Goal: Task Accomplishment & Management: Manage account settings

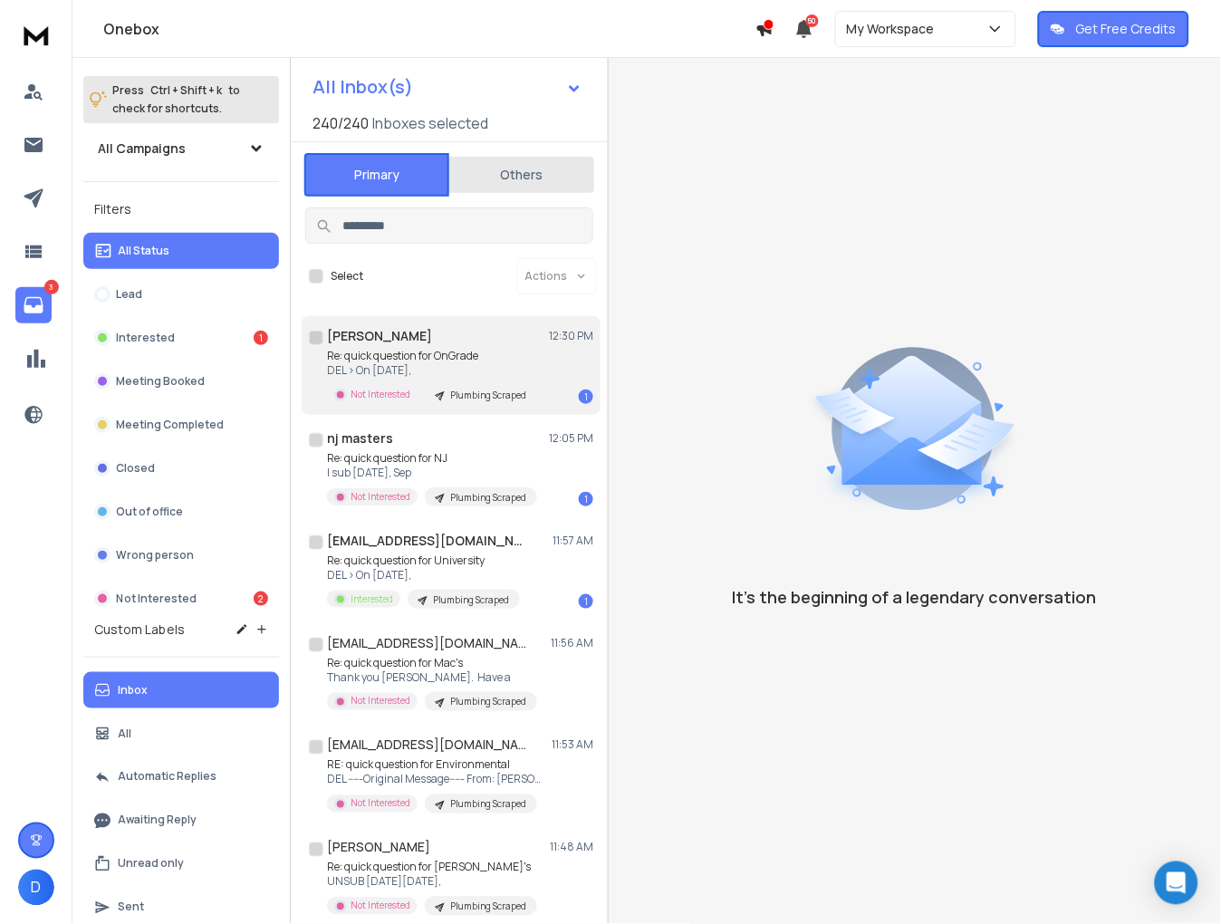
click at [449, 361] on p "Re: quick question for OnGrade" at bounding box center [432, 356] width 210 height 14
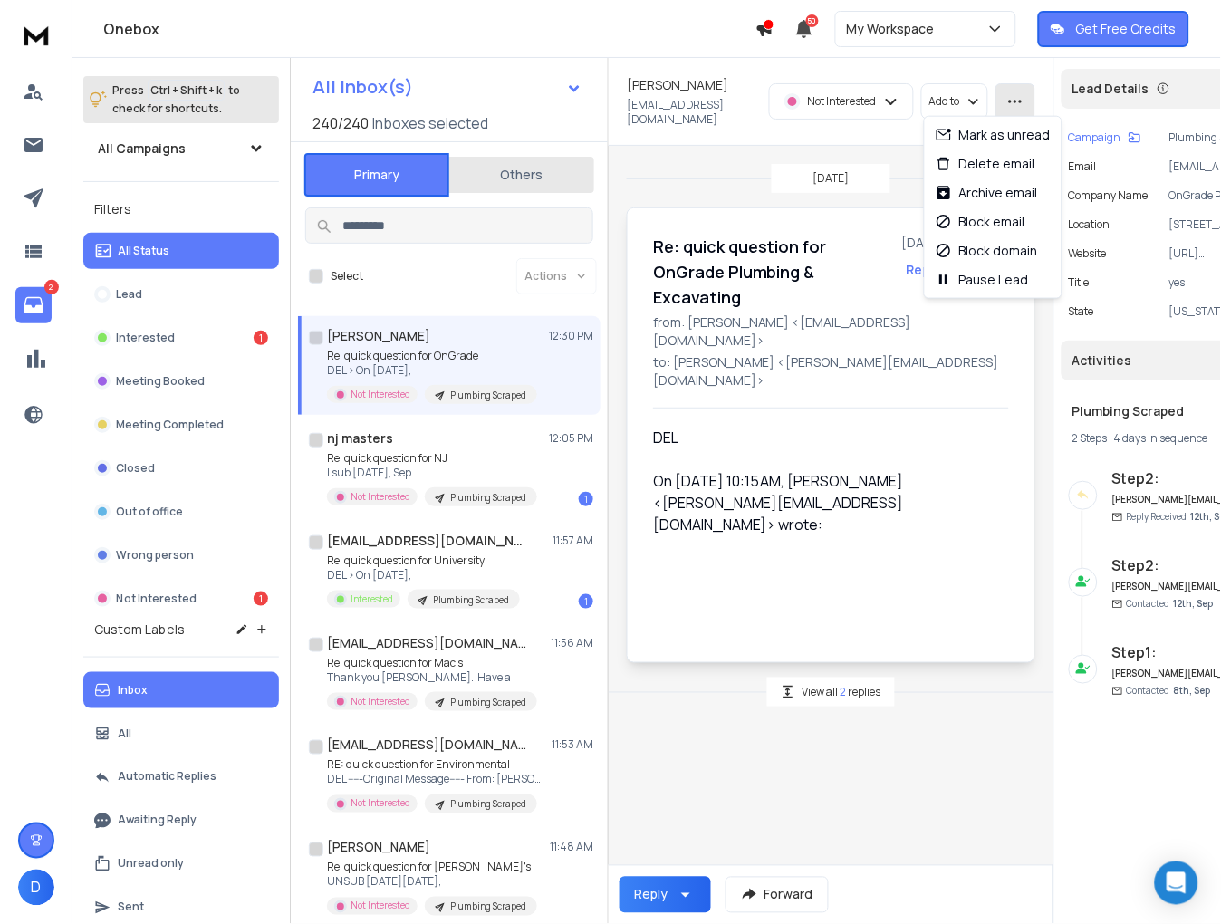
click at [1024, 97] on icon "button" at bounding box center [1016, 101] width 16 height 16
click at [991, 221] on div "Block email" at bounding box center [981, 222] width 90 height 18
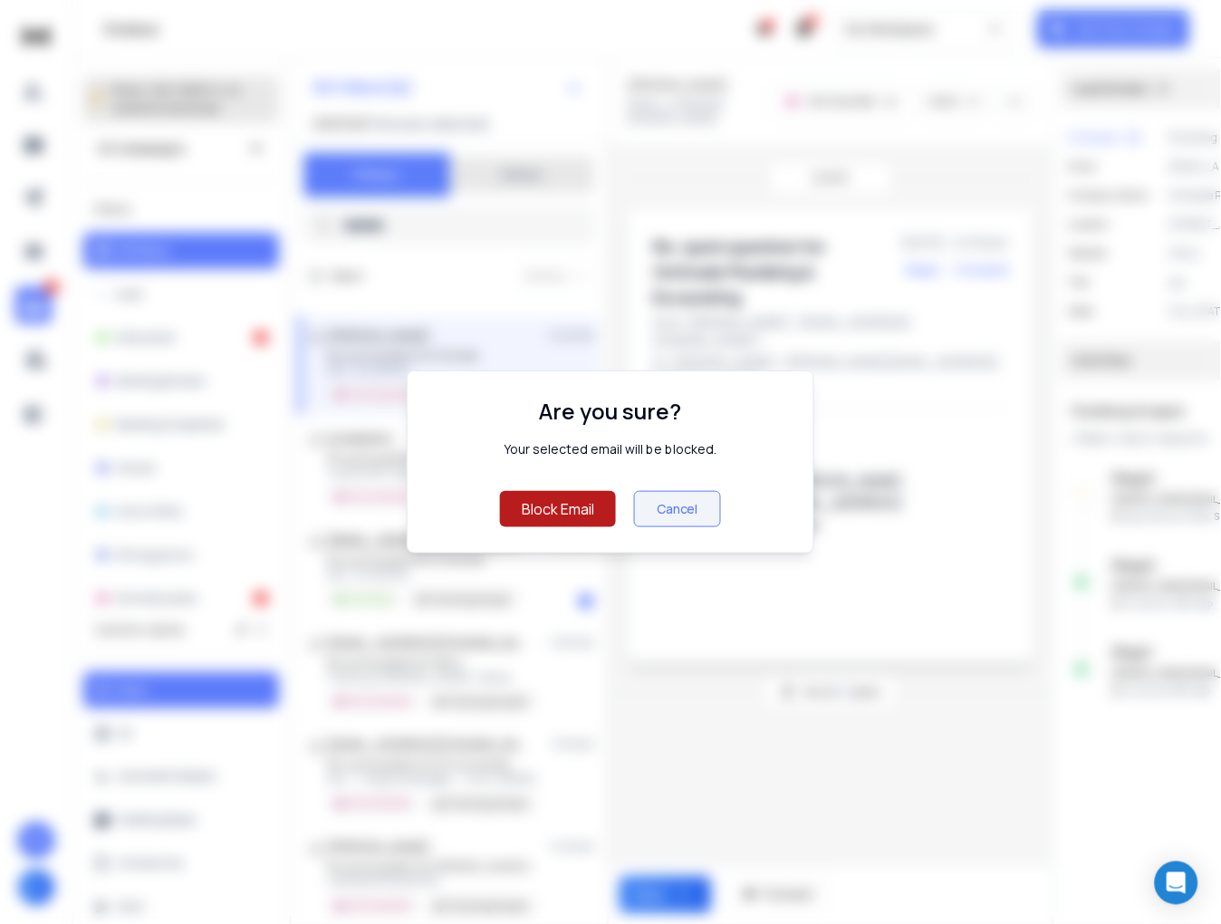
click at [541, 495] on button "Block Email" at bounding box center [558, 509] width 116 height 36
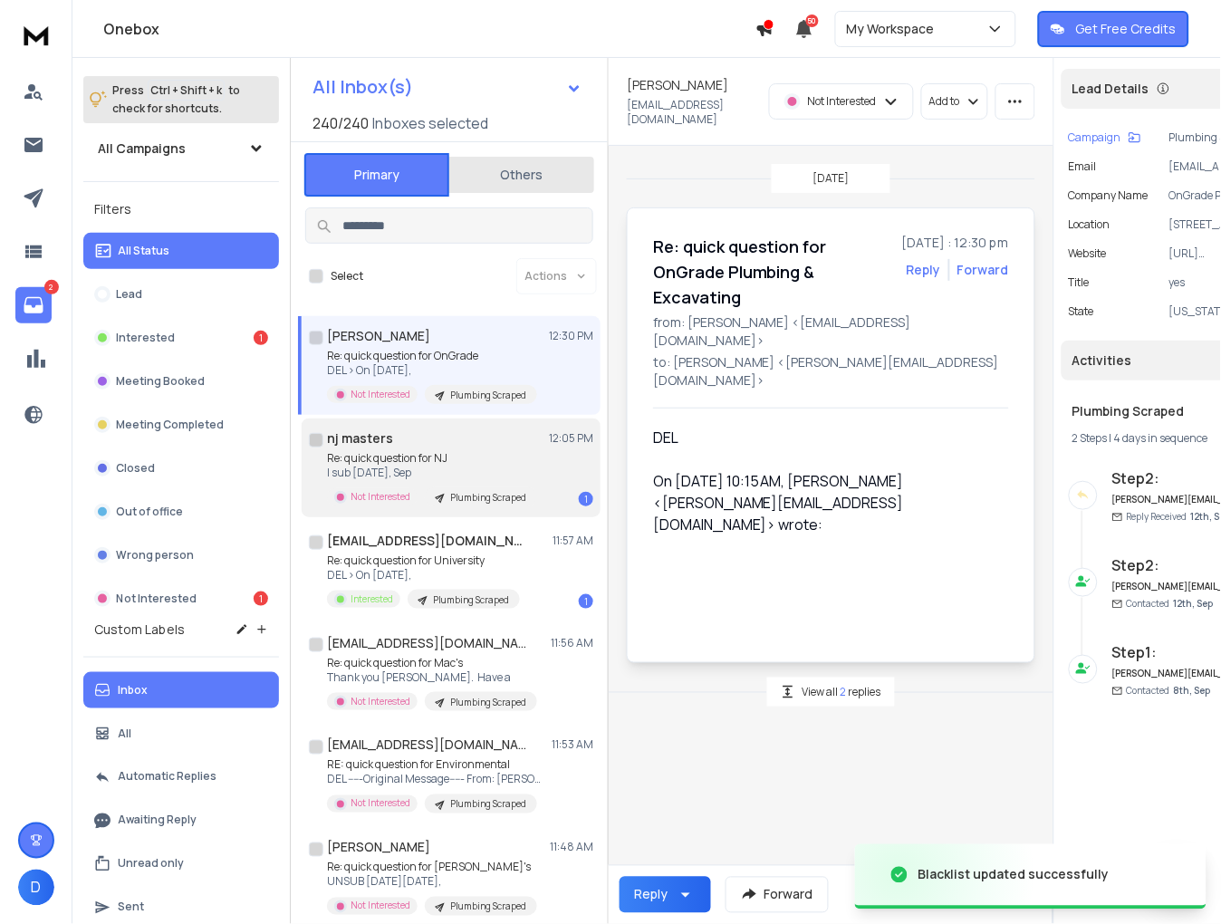
click at [454, 454] on p "Re: quick question for NJ" at bounding box center [432, 458] width 210 height 14
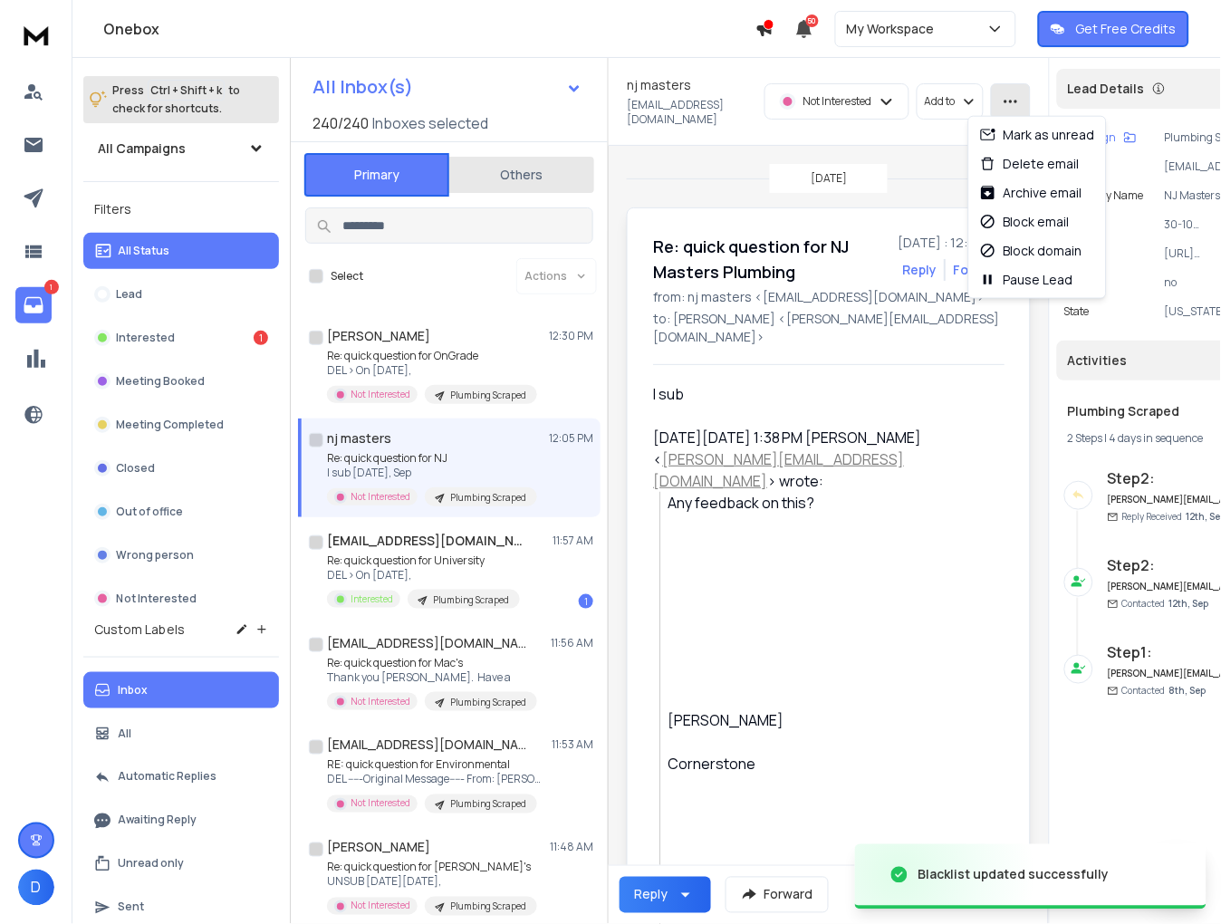
click at [1019, 93] on icon "button" at bounding box center [1011, 101] width 16 height 16
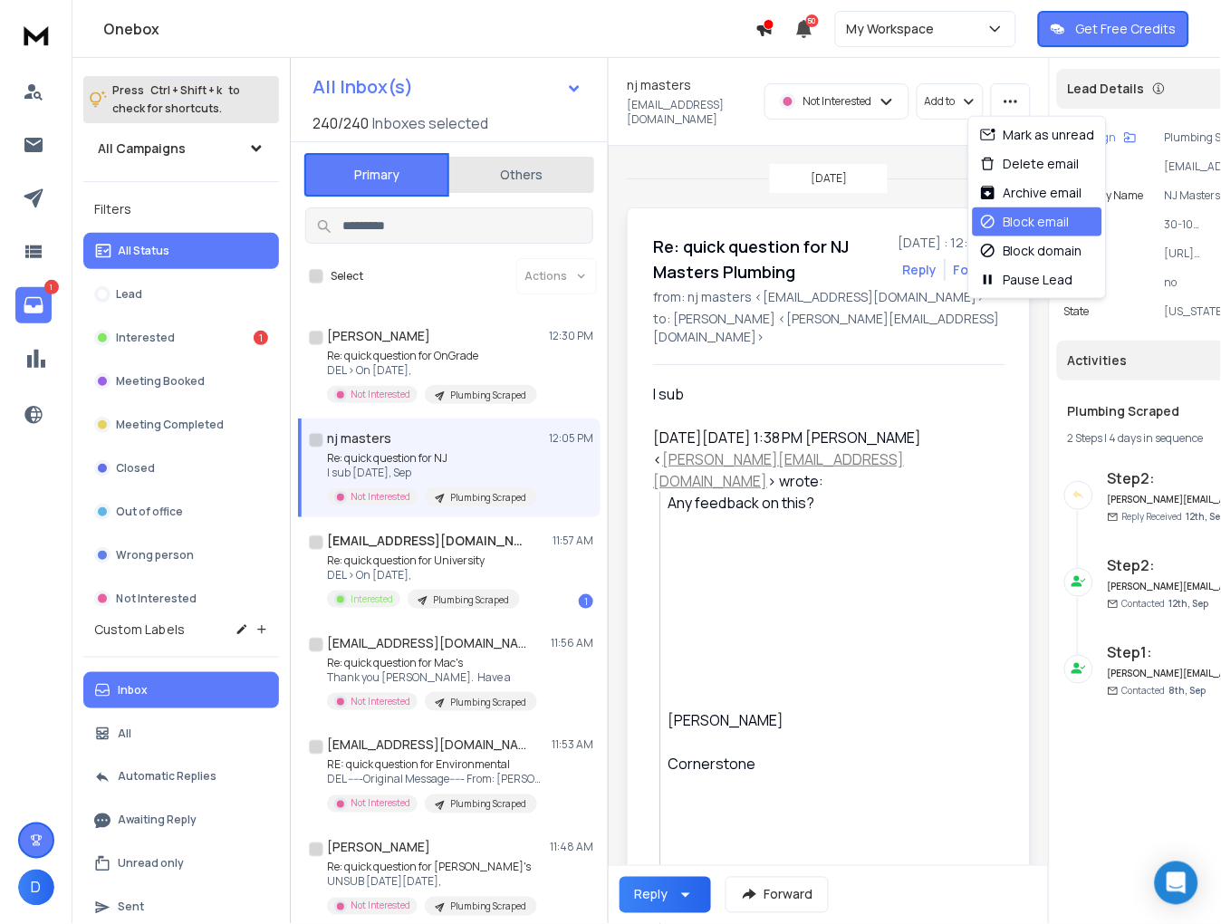
click at [1029, 216] on div "Block email" at bounding box center [1025, 222] width 90 height 18
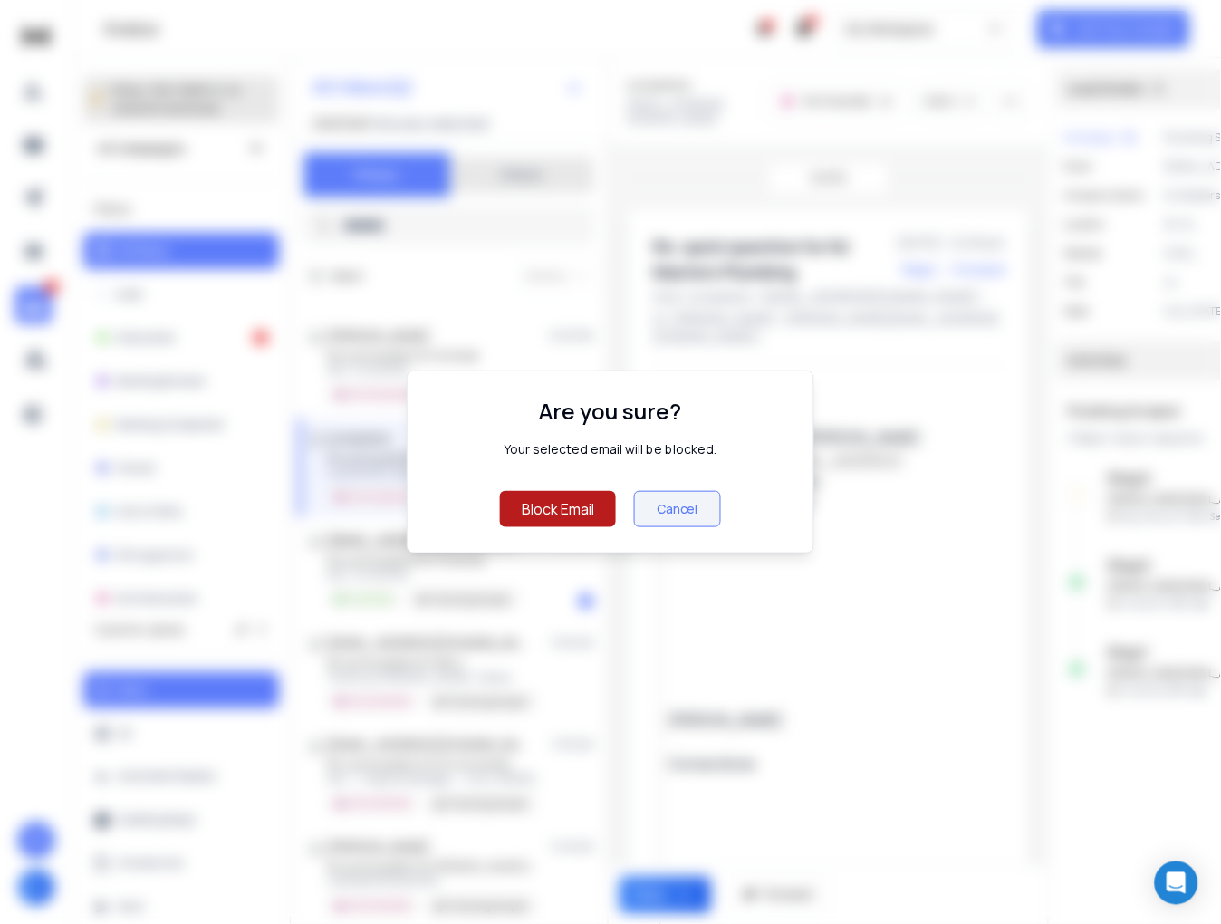
click at [554, 510] on button "Block Email" at bounding box center [558, 509] width 116 height 36
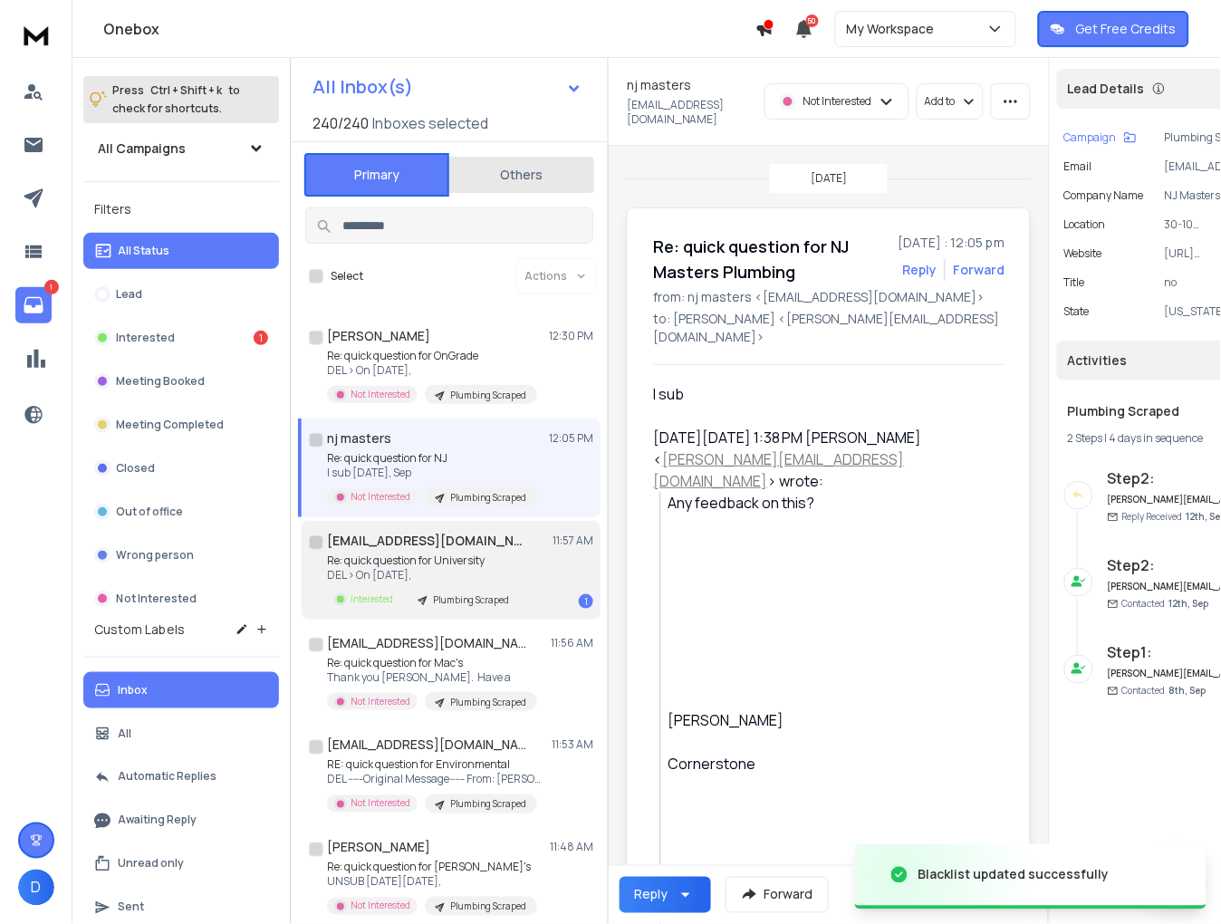
click at [421, 562] on p "Re: quick question for University" at bounding box center [423, 561] width 193 height 14
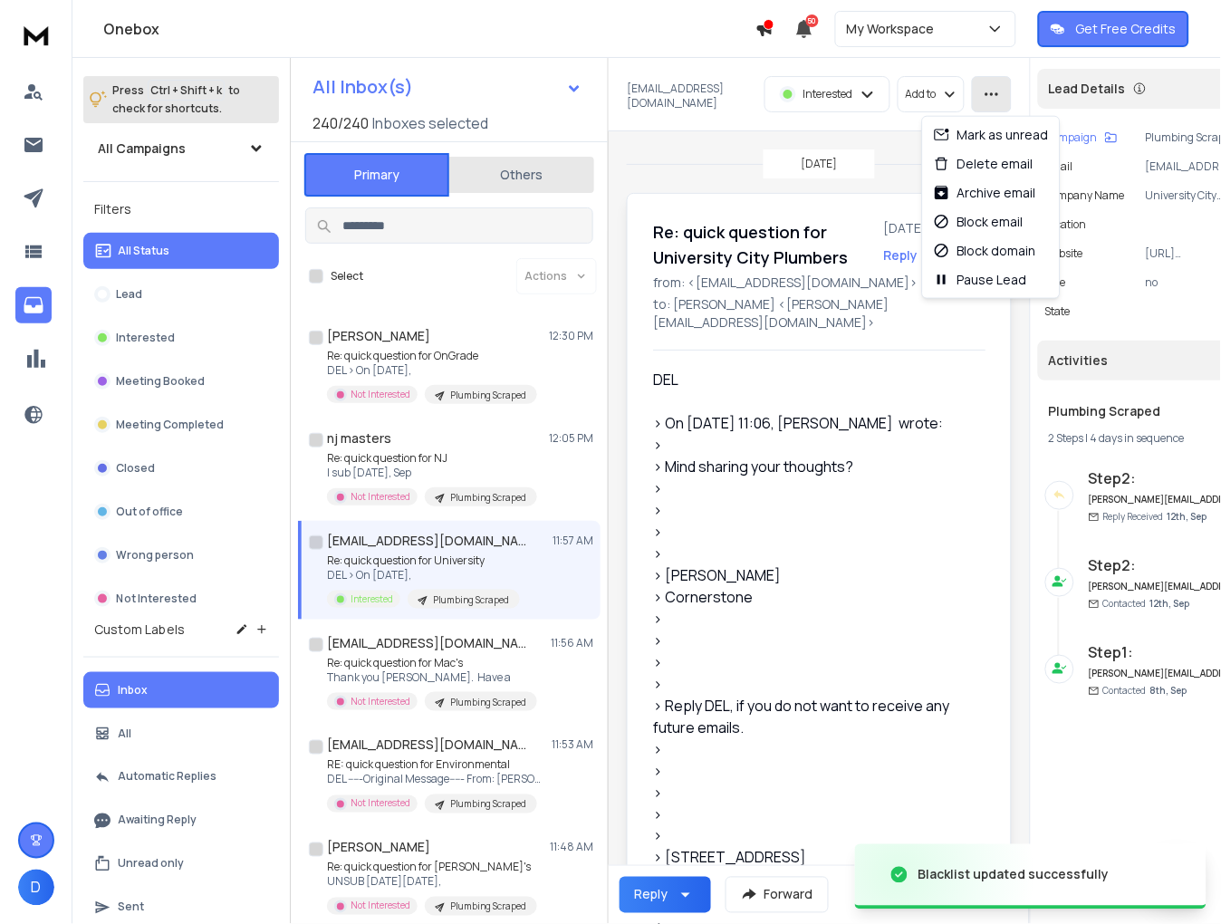
click at [1012, 95] on button "button" at bounding box center [992, 94] width 40 height 36
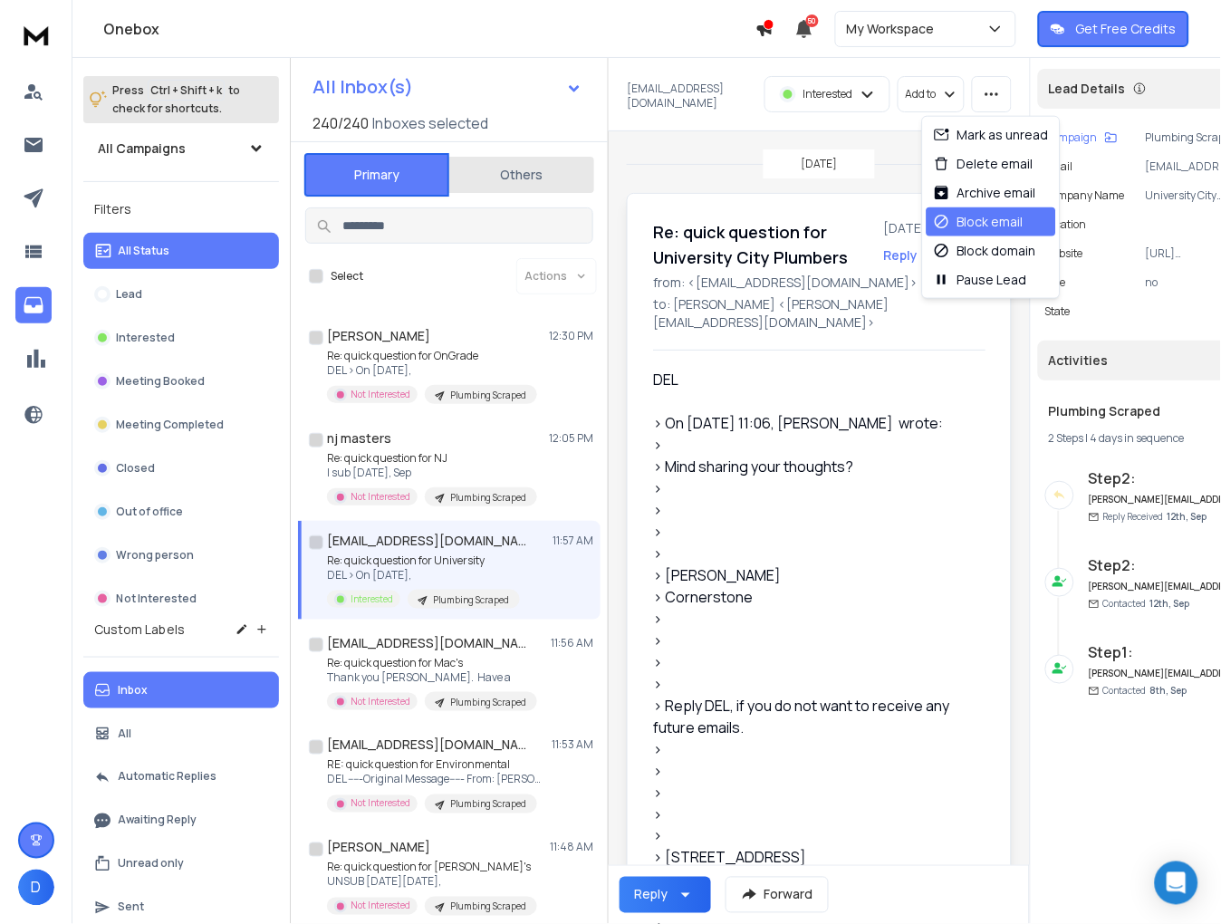
click at [1003, 218] on div "Block email" at bounding box center [979, 222] width 90 height 18
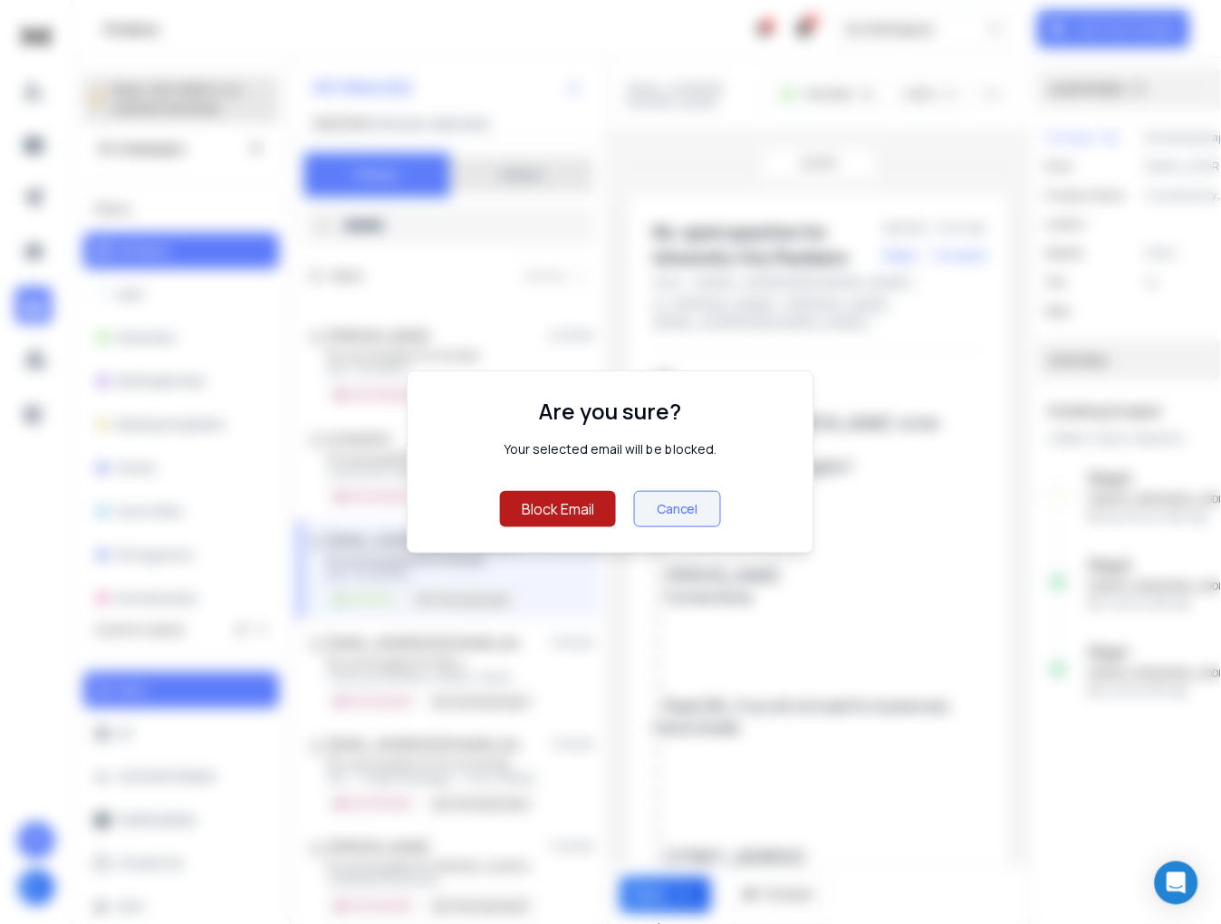
click at [580, 499] on button "Block Email" at bounding box center [558, 509] width 116 height 36
